Goal: Navigation & Orientation: Find specific page/section

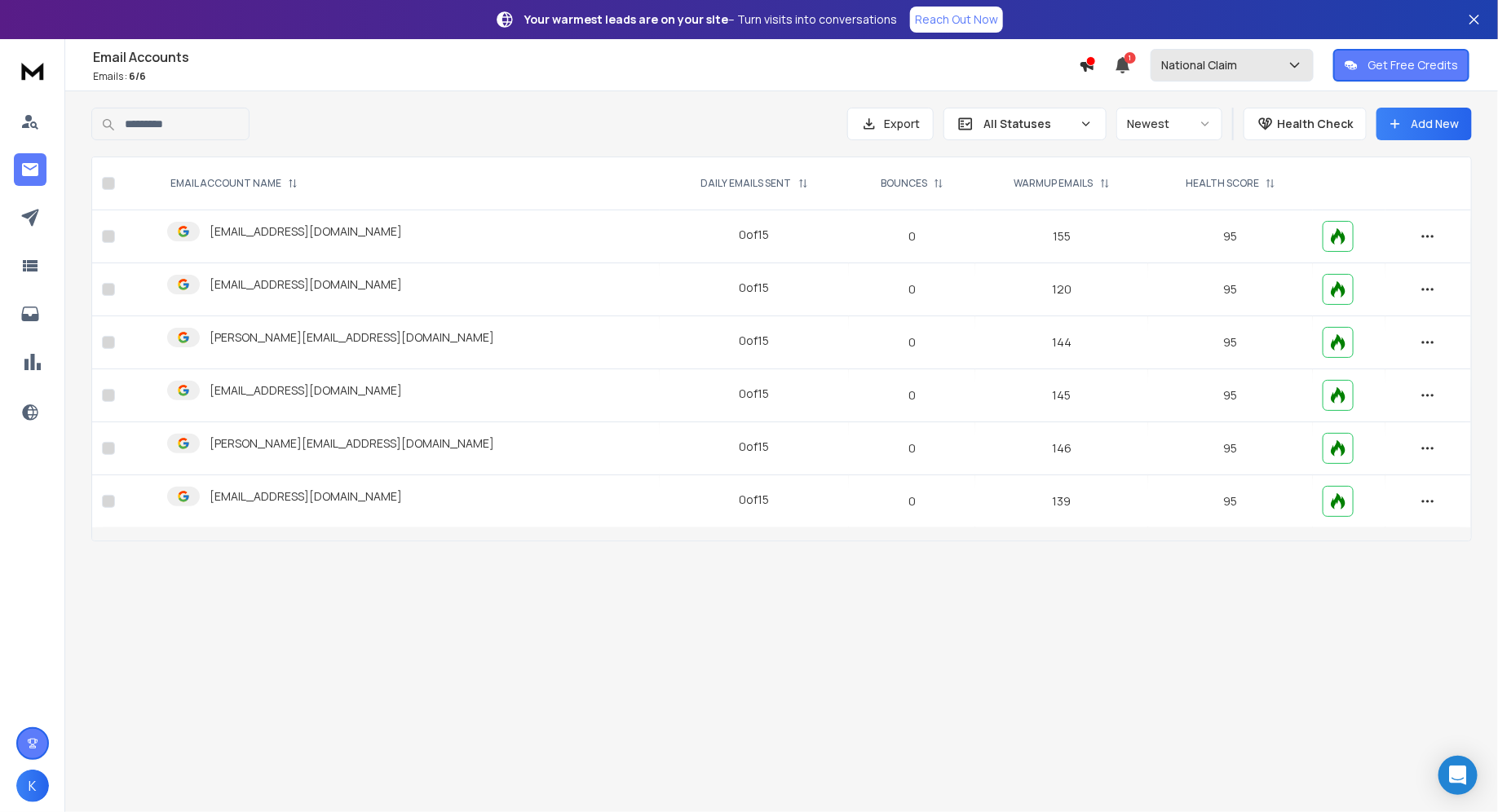
click at [1237, 69] on p "National Claim" at bounding box center [1202, 65] width 83 height 17
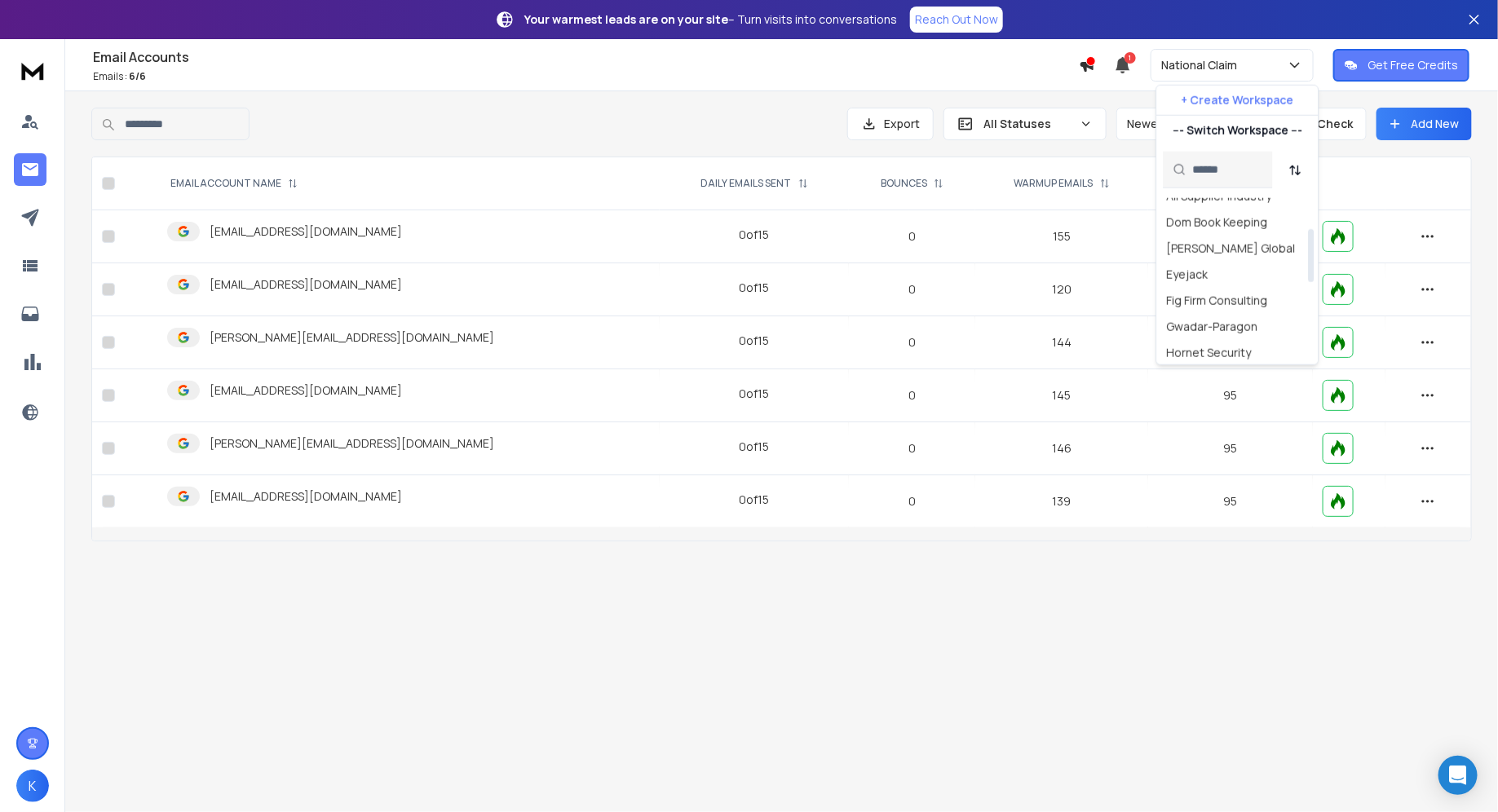
scroll to position [84, 0]
click at [1194, 255] on div "[PERSON_NAME] Global" at bounding box center [1231, 258] width 129 height 17
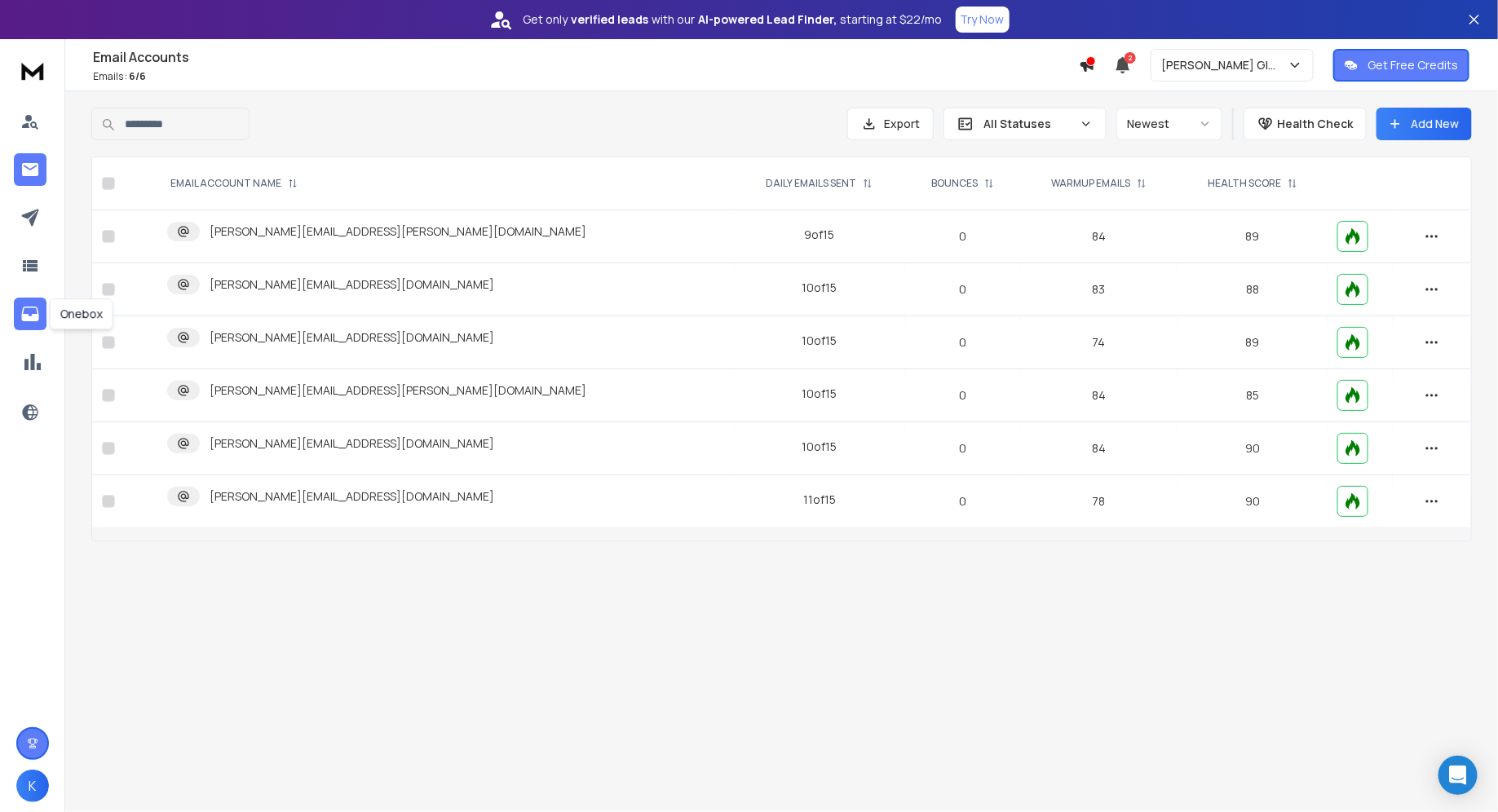
click at [42, 311] on link at bounding box center [30, 313] width 33 height 33
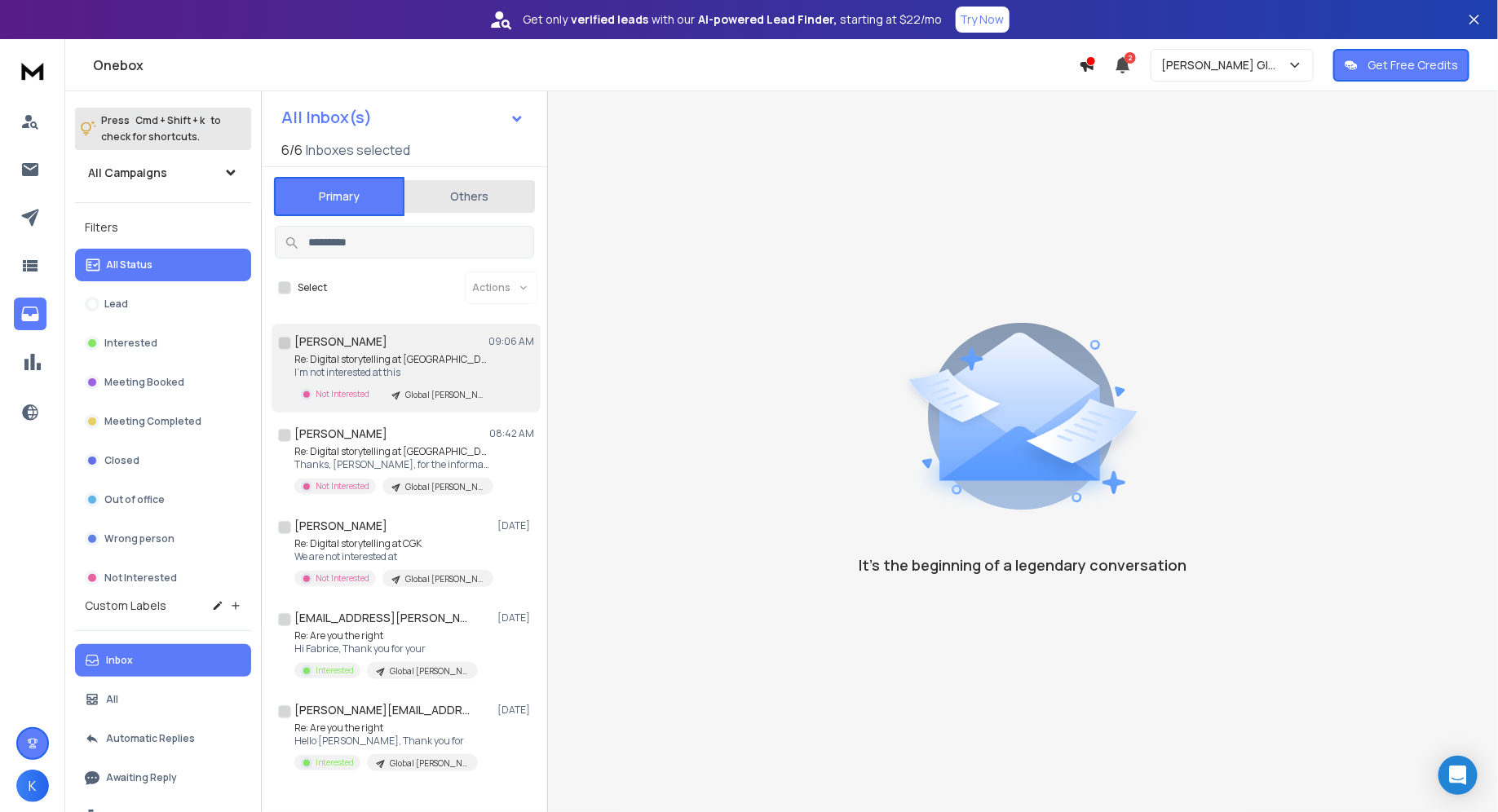
click at [411, 353] on p "Re: Digital storytelling at [GEOGRAPHIC_DATA]" at bounding box center [392, 360] width 196 height 13
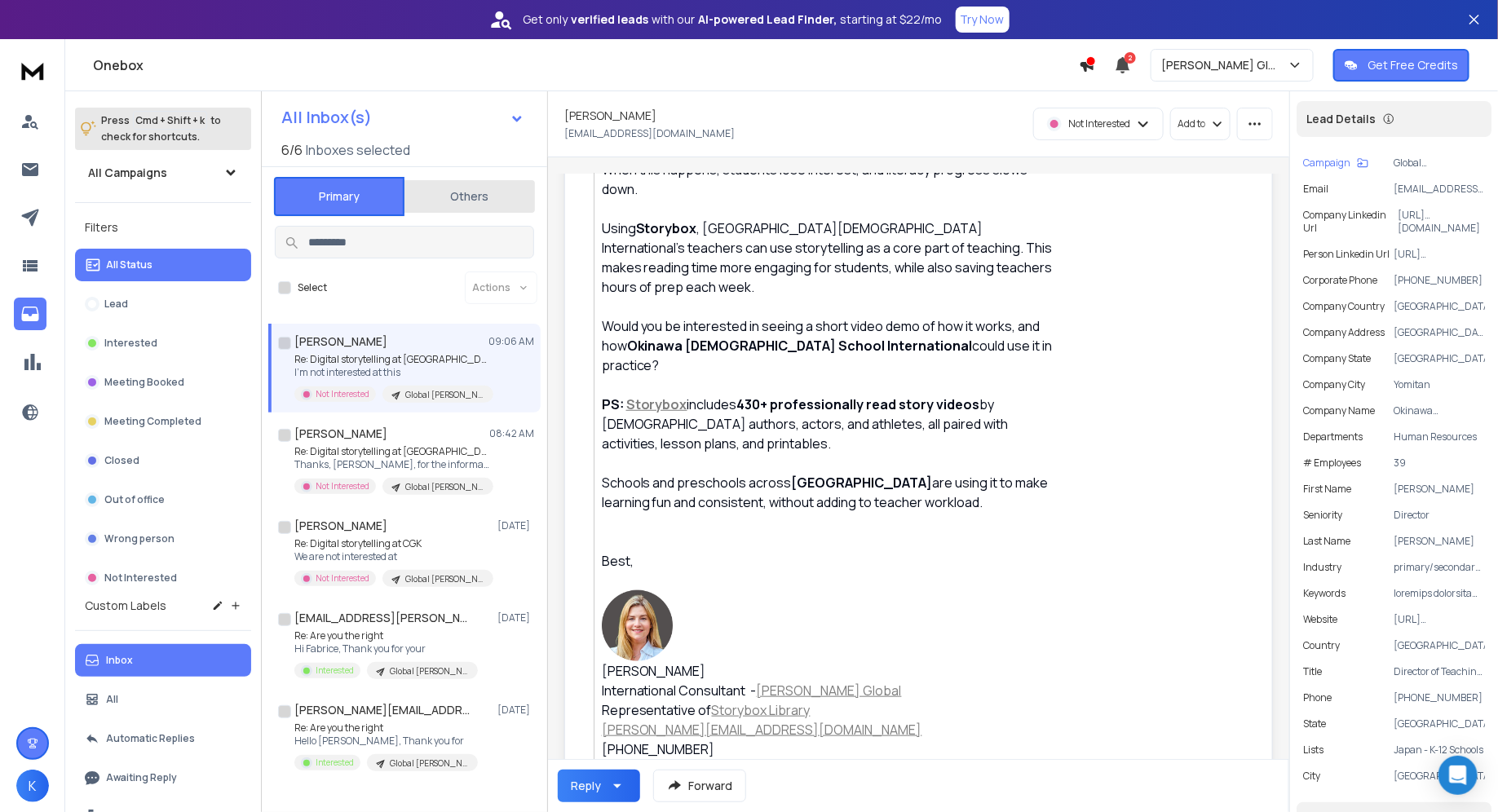
scroll to position [670, 0]
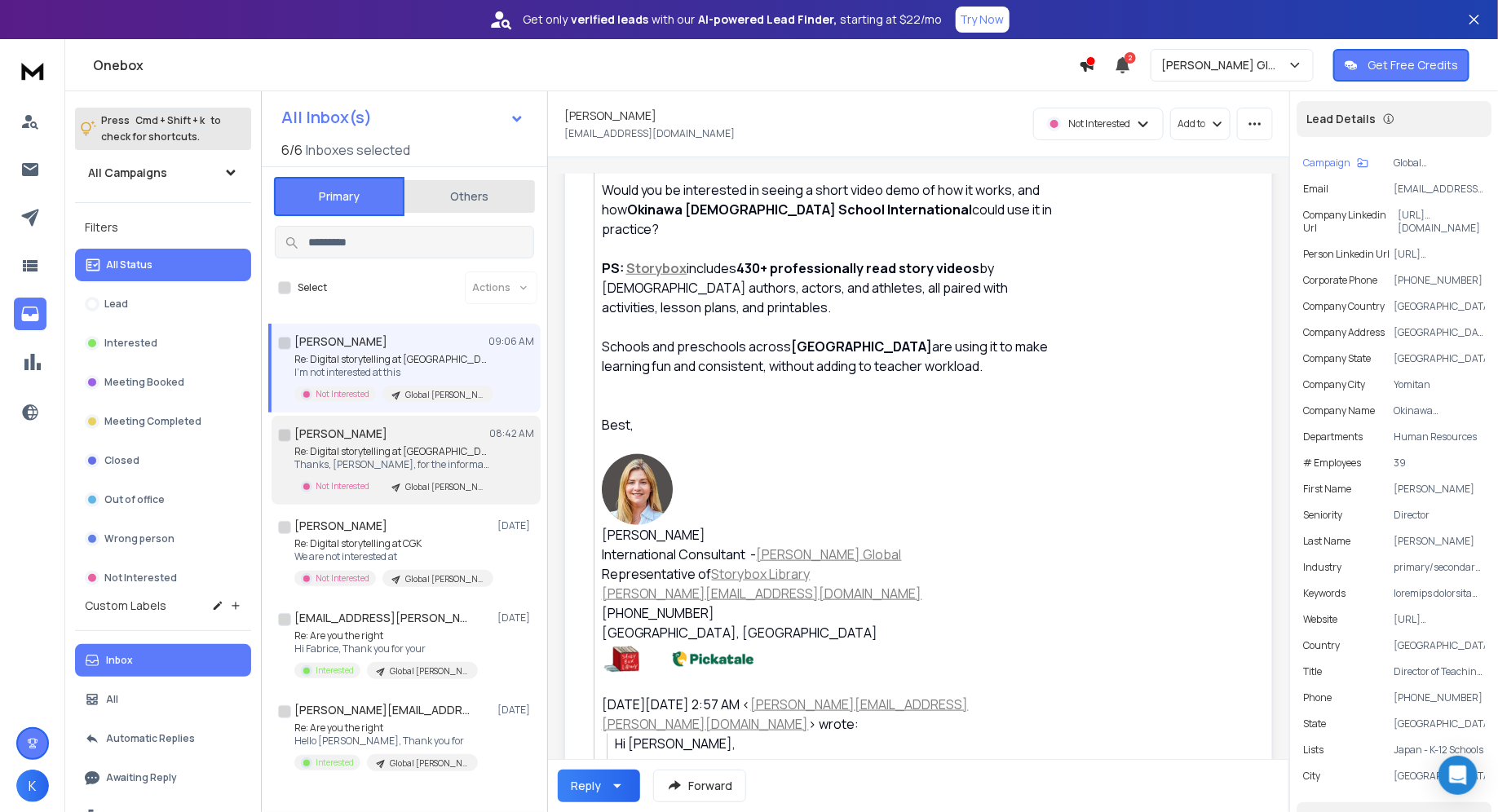
click at [396, 463] on p "Thanks, [PERSON_NAME], for the information" at bounding box center [392, 465] width 196 height 13
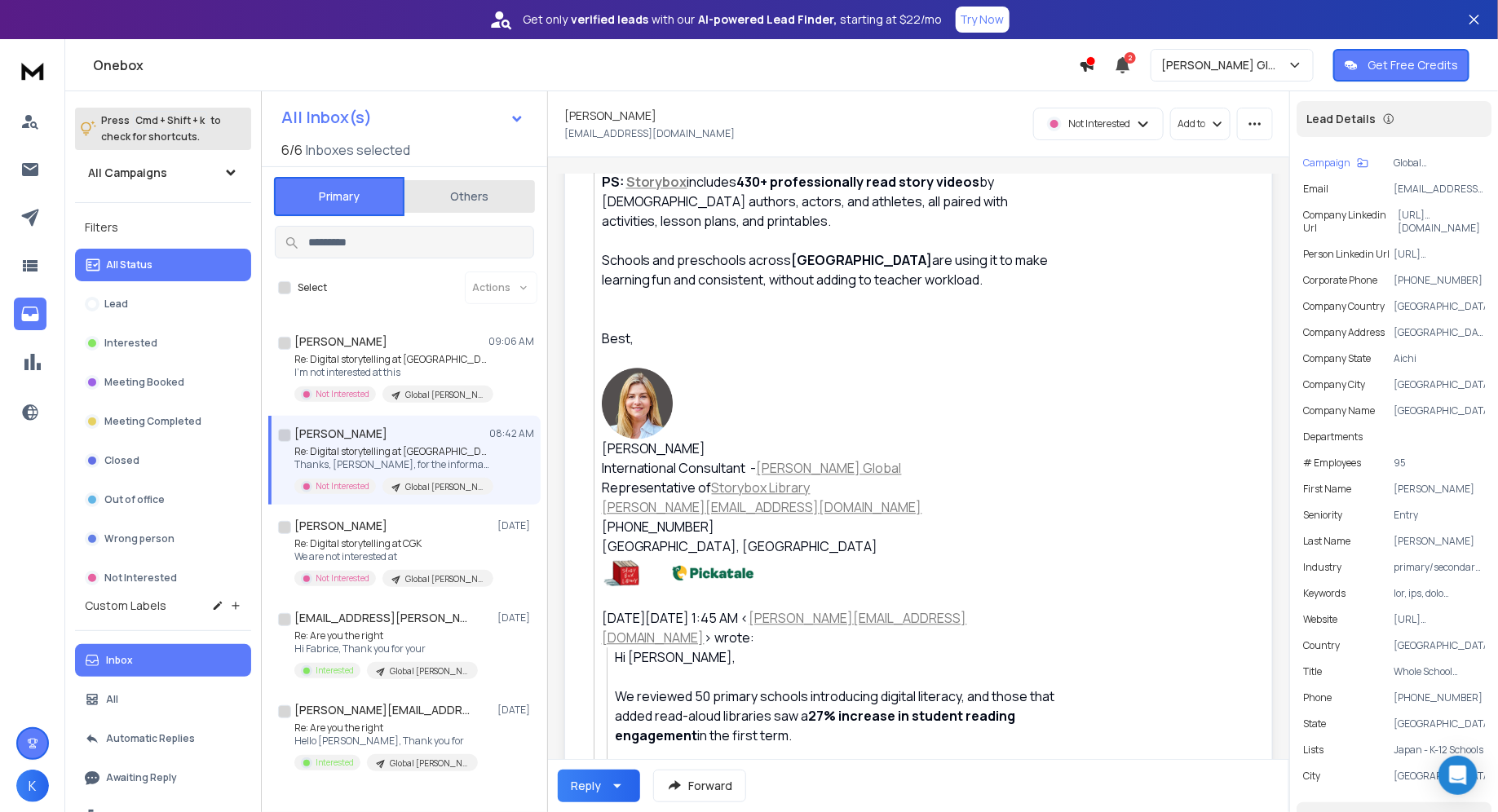
scroll to position [1815, 0]
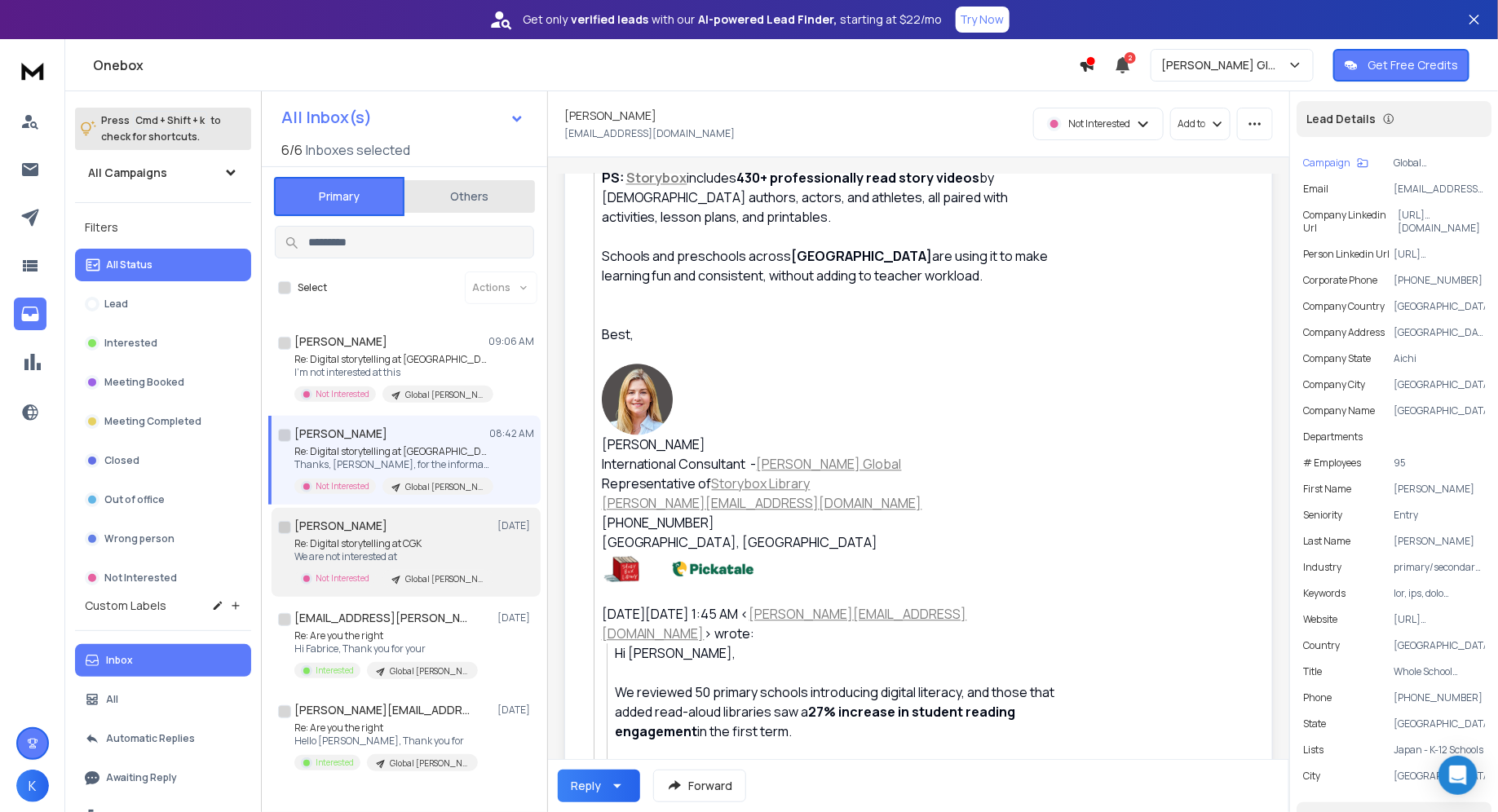
click at [385, 544] on p "Re: Digital storytelling at CGK" at bounding box center [392, 544] width 196 height 13
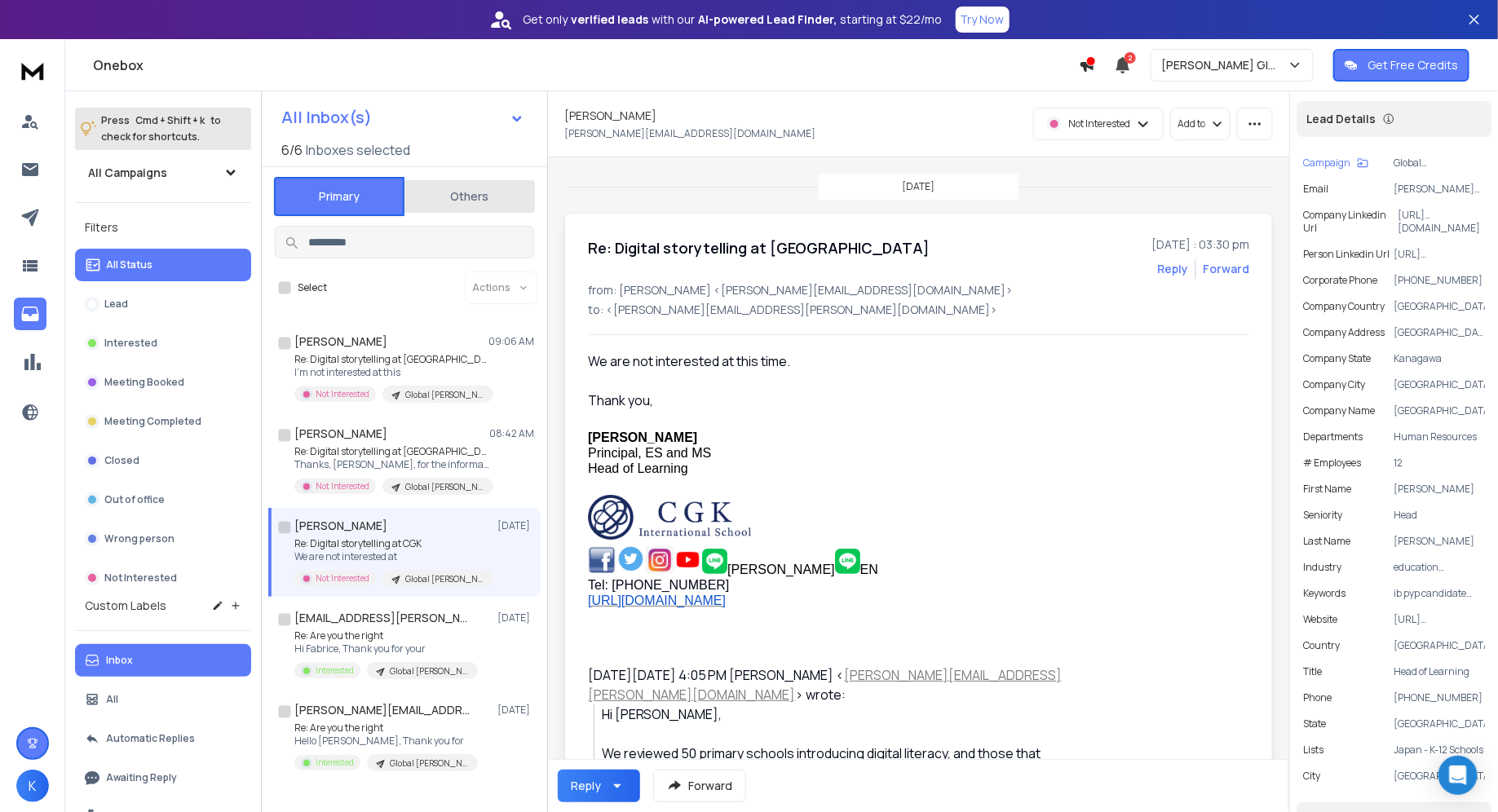
scroll to position [32, 0]
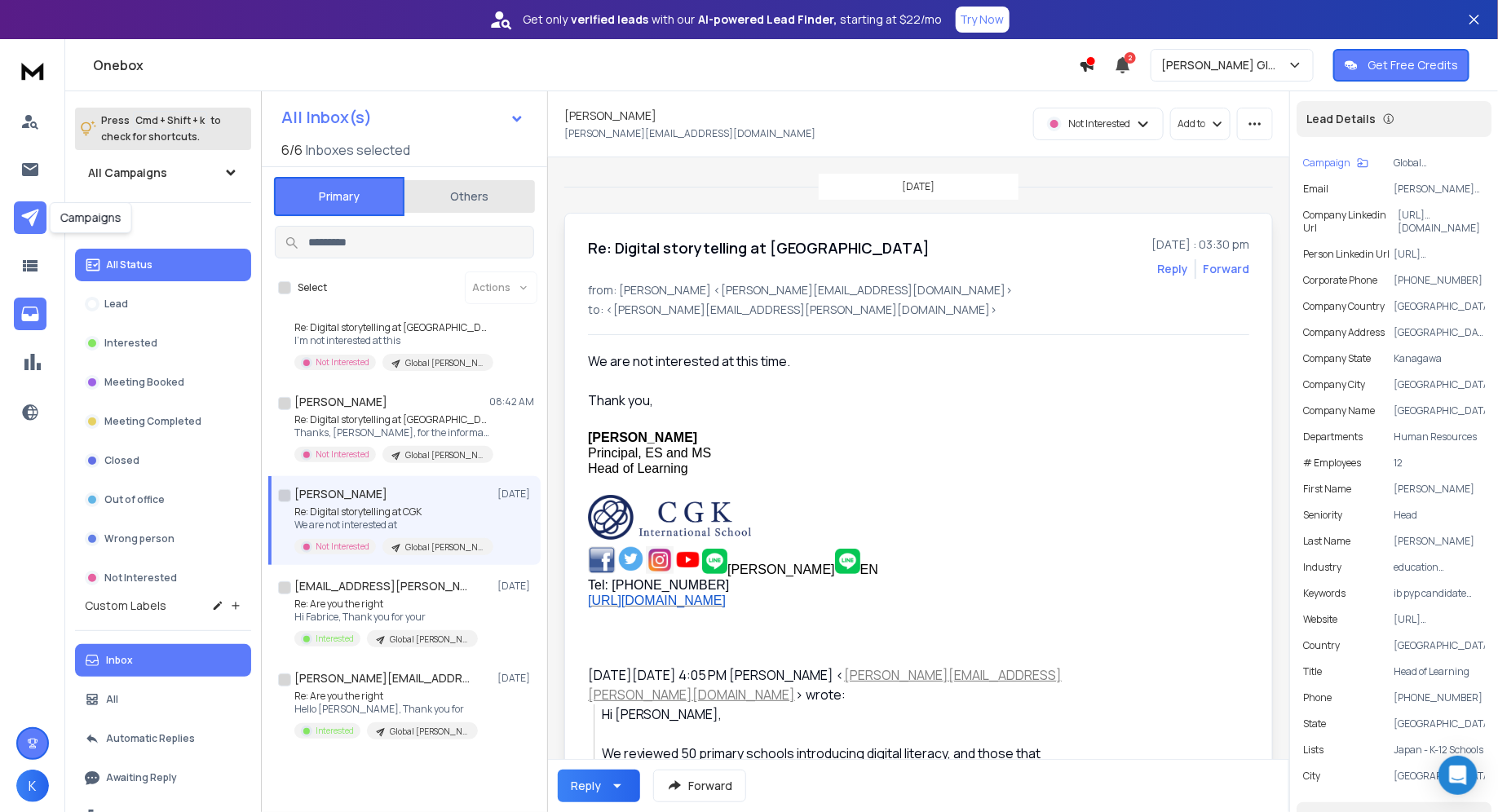
click at [17, 211] on link at bounding box center [30, 217] width 33 height 33
